Goal: Information Seeking & Learning: Check status

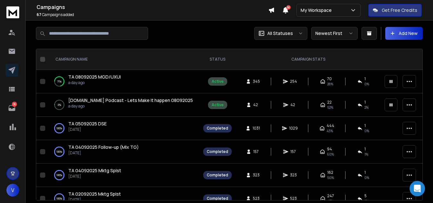
click at [112, 76] on span "TA 08092025 MGD/UXUI" at bounding box center [94, 77] width 53 height 6
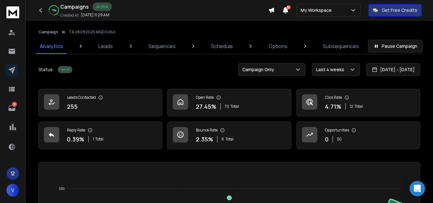
click at [45, 33] on button "Campaign" at bounding box center [48, 31] width 20 height 5
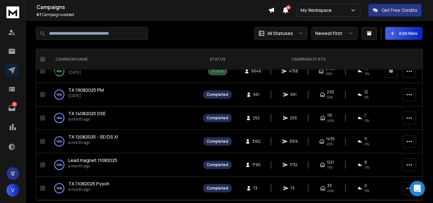
scroll to position [200, 0]
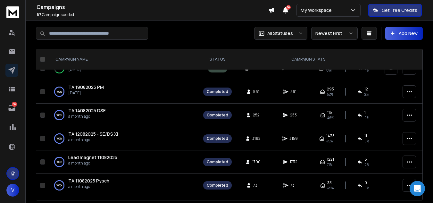
click at [95, 157] on span "Lead magnet 11082025" at bounding box center [92, 157] width 49 height 6
click at [100, 156] on span "Lead magnet 11082025" at bounding box center [92, 157] width 49 height 6
click at [88, 159] on span "Lead magnet 11082025" at bounding box center [92, 157] width 49 height 6
